Goal: Task Accomplishment & Management: Use online tool/utility

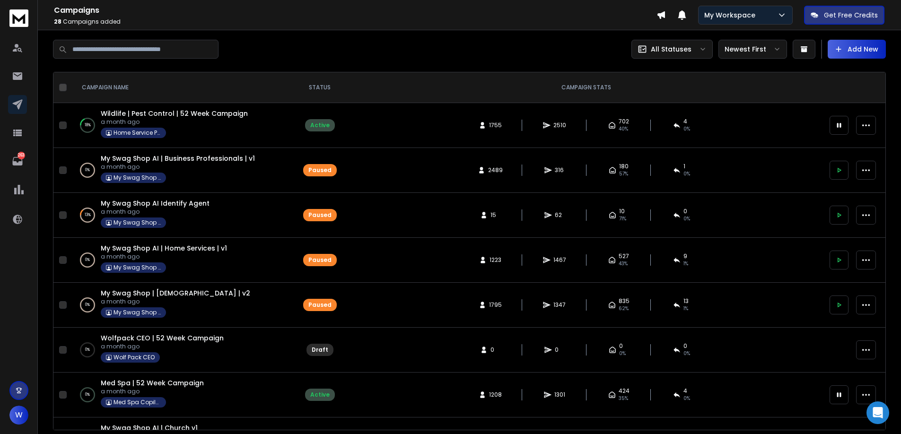
click at [744, 22] on button "My Workspace" at bounding box center [745, 15] width 95 height 19
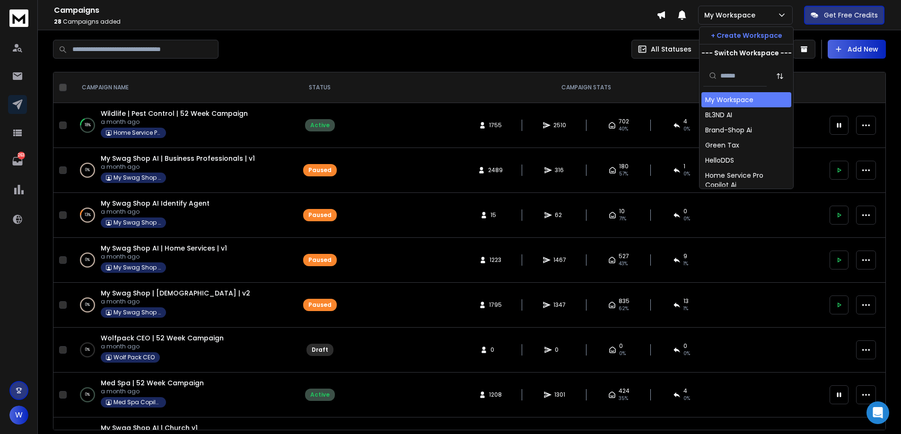
click at [730, 79] on input "text" at bounding box center [740, 75] width 41 height 21
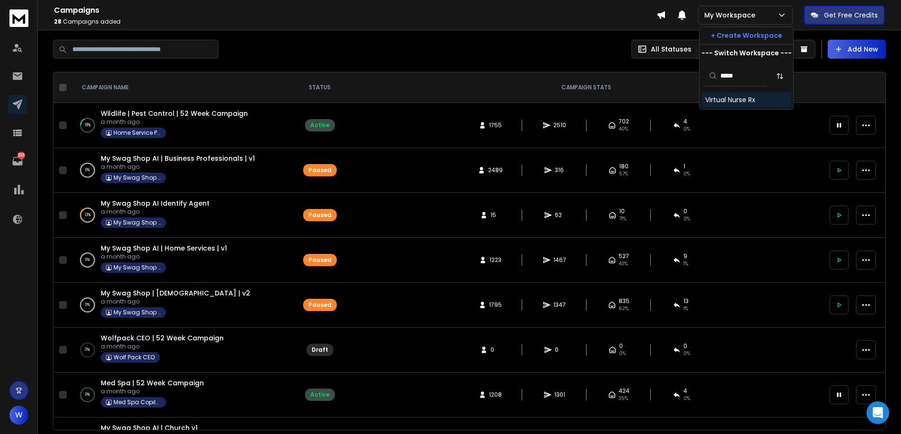
type input "*****"
click at [719, 103] on div "Virtual Nurse Rx" at bounding box center [730, 99] width 50 height 9
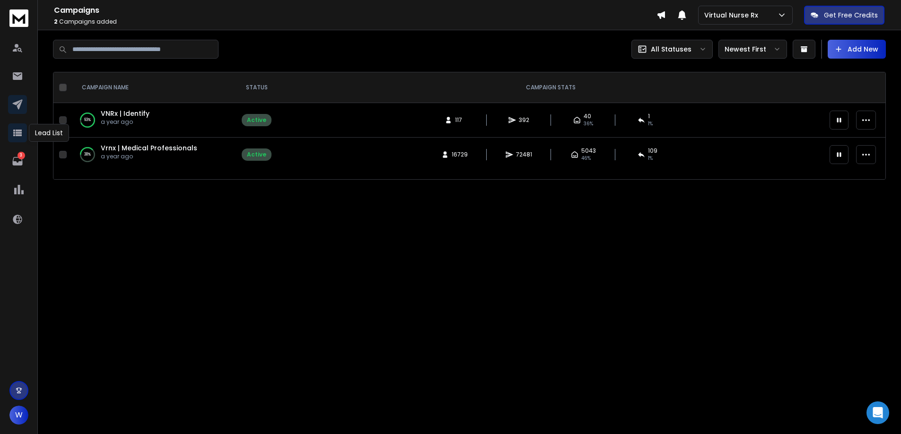
click at [21, 136] on icon at bounding box center [17, 133] width 9 height 7
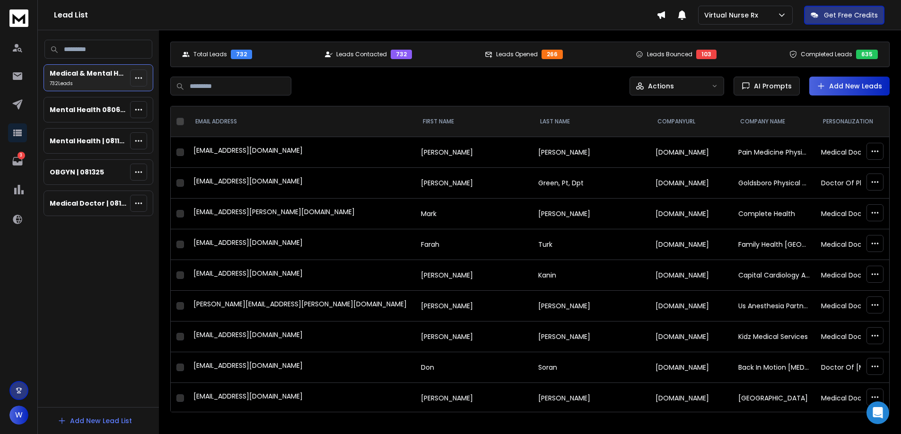
click at [77, 203] on p "Medical Doctor | 081725" at bounding box center [88, 203] width 77 height 9
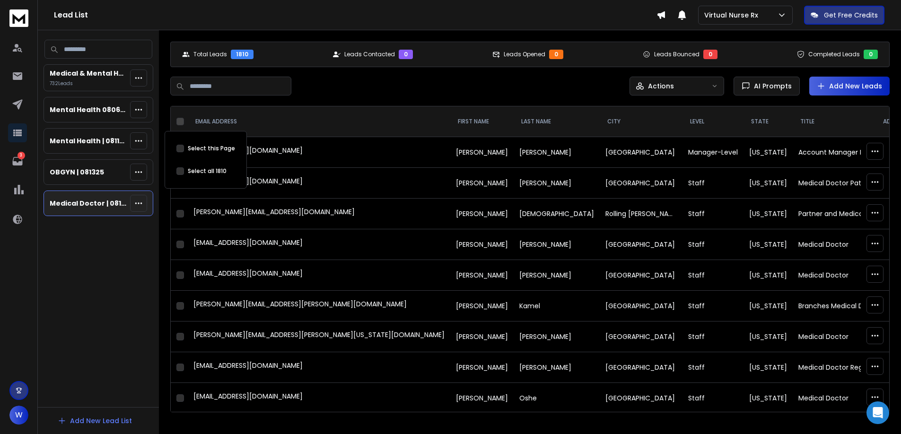
click at [179, 118] on button "Select this Page" at bounding box center [180, 122] width 8 height 8
click at [183, 174] on button "Select this Page" at bounding box center [180, 171] width 8 height 8
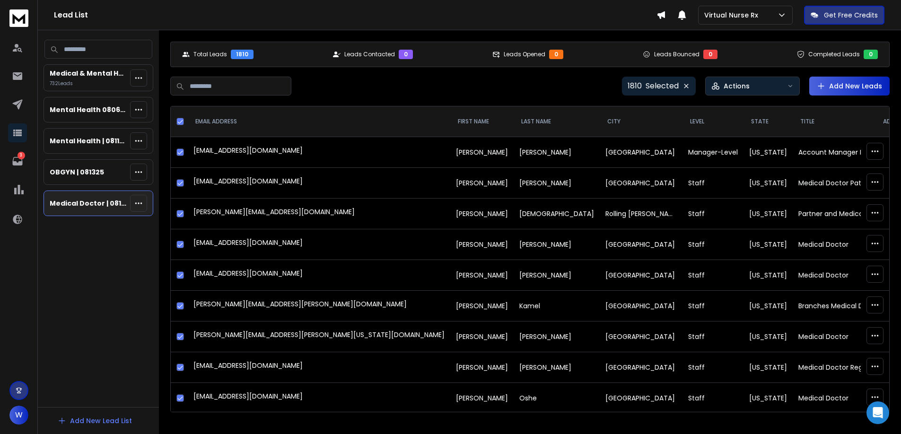
click at [733, 90] on p "Actions" at bounding box center [737, 85] width 26 height 9
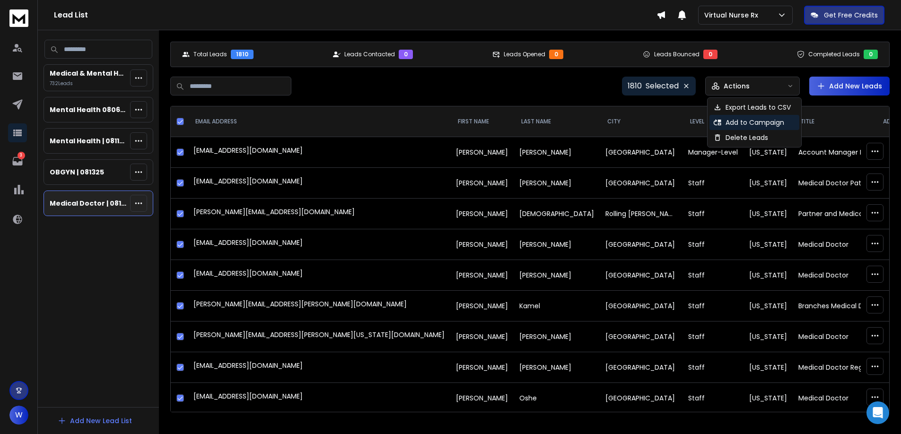
click at [735, 124] on p "Add to Campaign" at bounding box center [755, 122] width 59 height 9
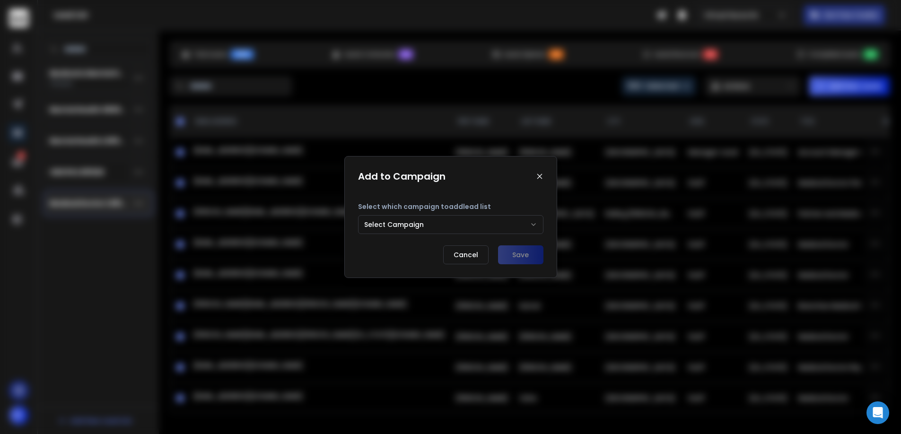
click at [464, 227] on button "Select Campaign" at bounding box center [450, 224] width 185 height 19
click at [529, 256] on button "Save" at bounding box center [520, 254] width 45 height 19
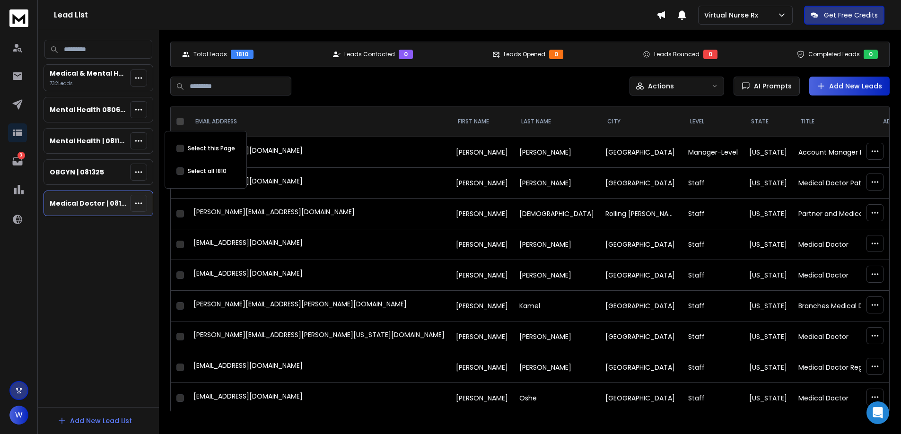
click at [181, 169] on button "Select this Page" at bounding box center [180, 171] width 8 height 8
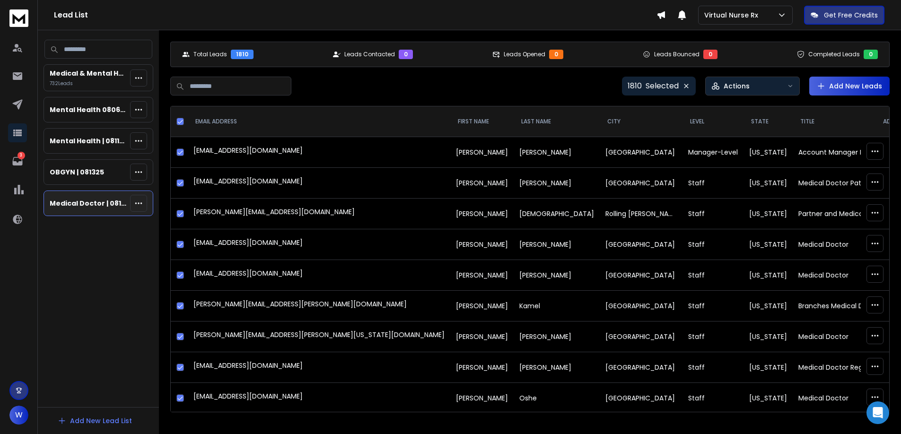
click at [728, 93] on button "Actions" at bounding box center [752, 86] width 95 height 19
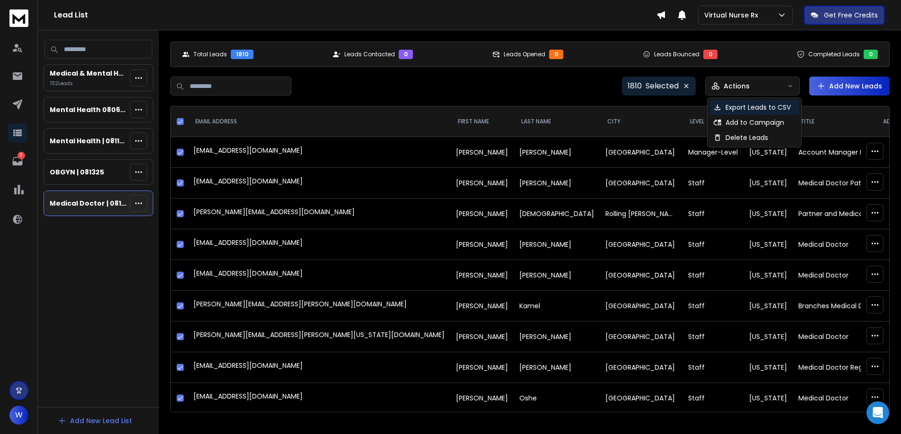
click at [731, 109] on p "Export Leads to CSV" at bounding box center [758, 107] width 65 height 9
